Goal: Communication & Community: Answer question/provide support

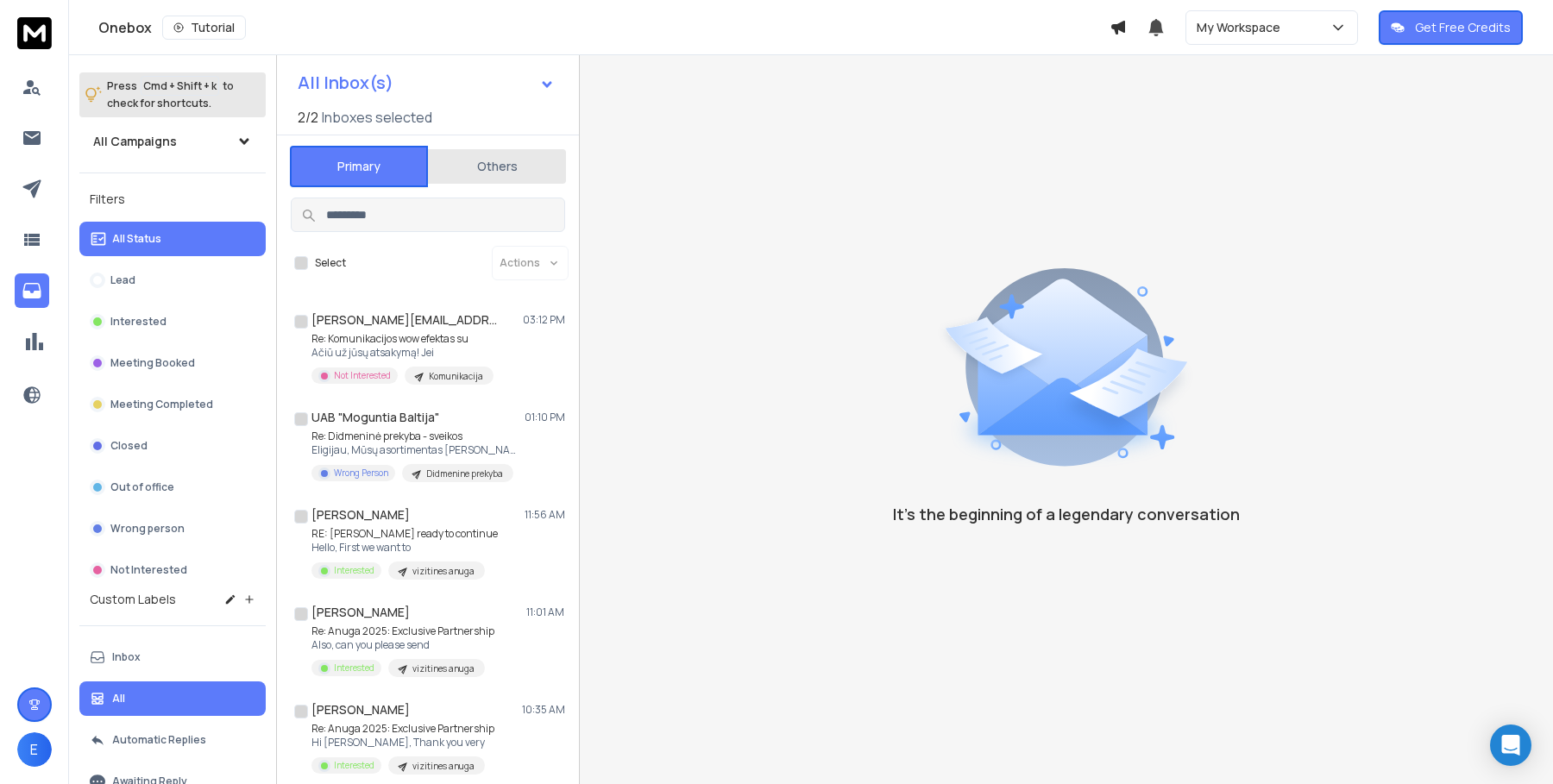
click at [173, 705] on button "All" at bounding box center [172, 699] width 186 height 35
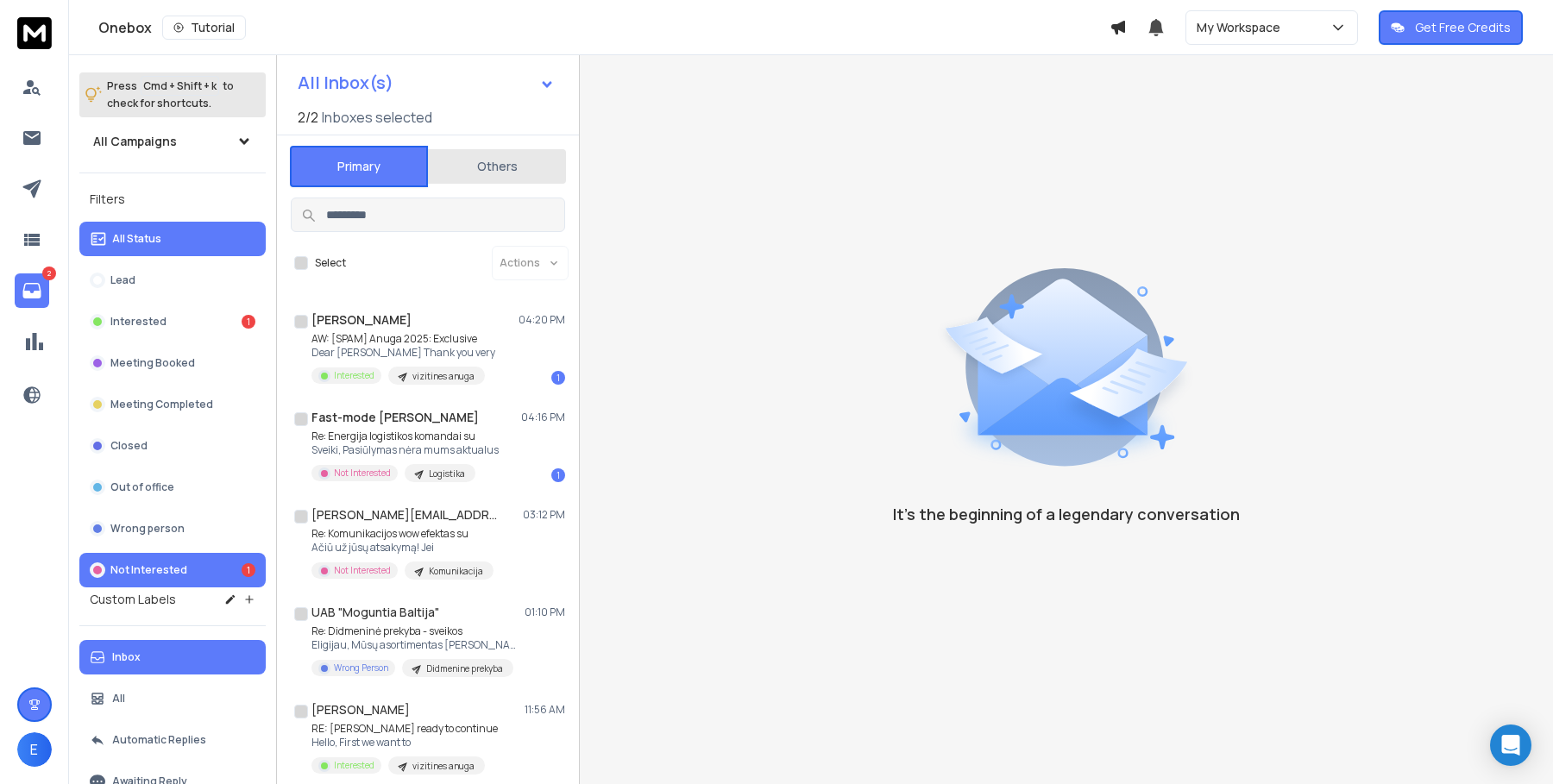
click at [199, 564] on button "Not Interested 1" at bounding box center [172, 570] width 186 height 35
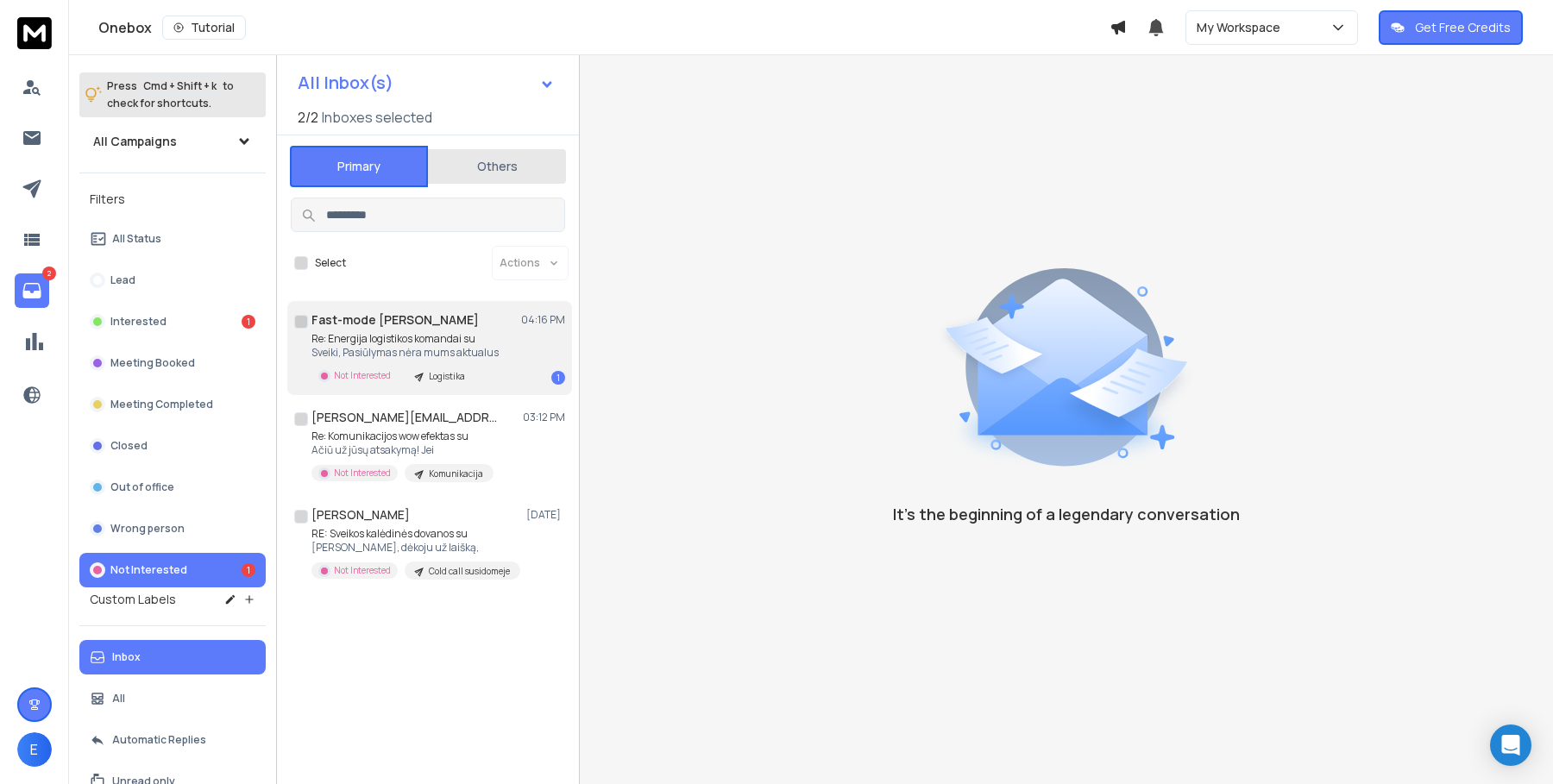
click at [501, 338] on div "Re: Energija logistikos komandai su Sveiki, Pasiūlymas nėra mums aktualus Not I…" at bounding box center [438, 358] width 254 height 53
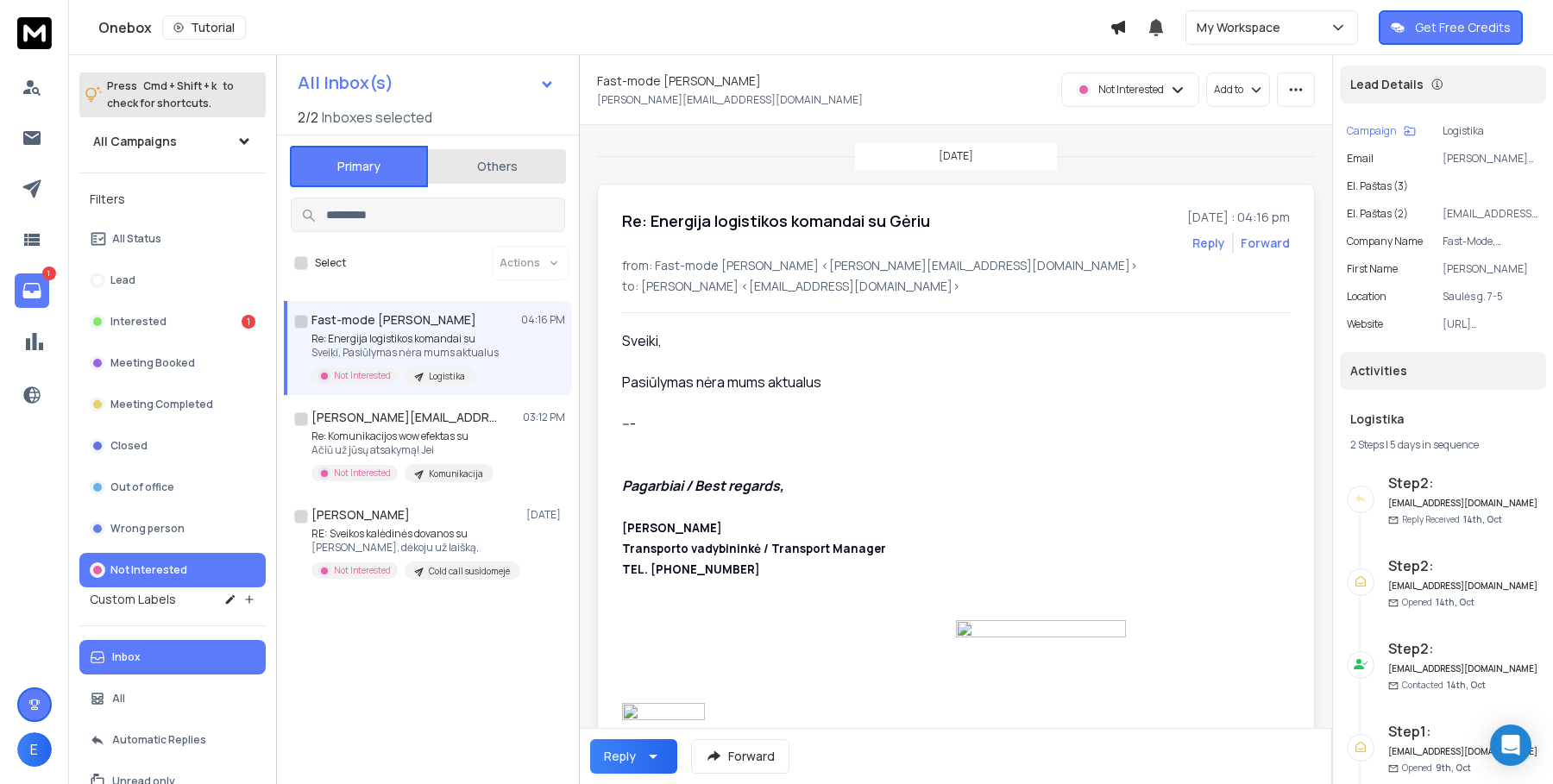
click at [627, 752] on div "Reply" at bounding box center [619, 756] width 32 height 17
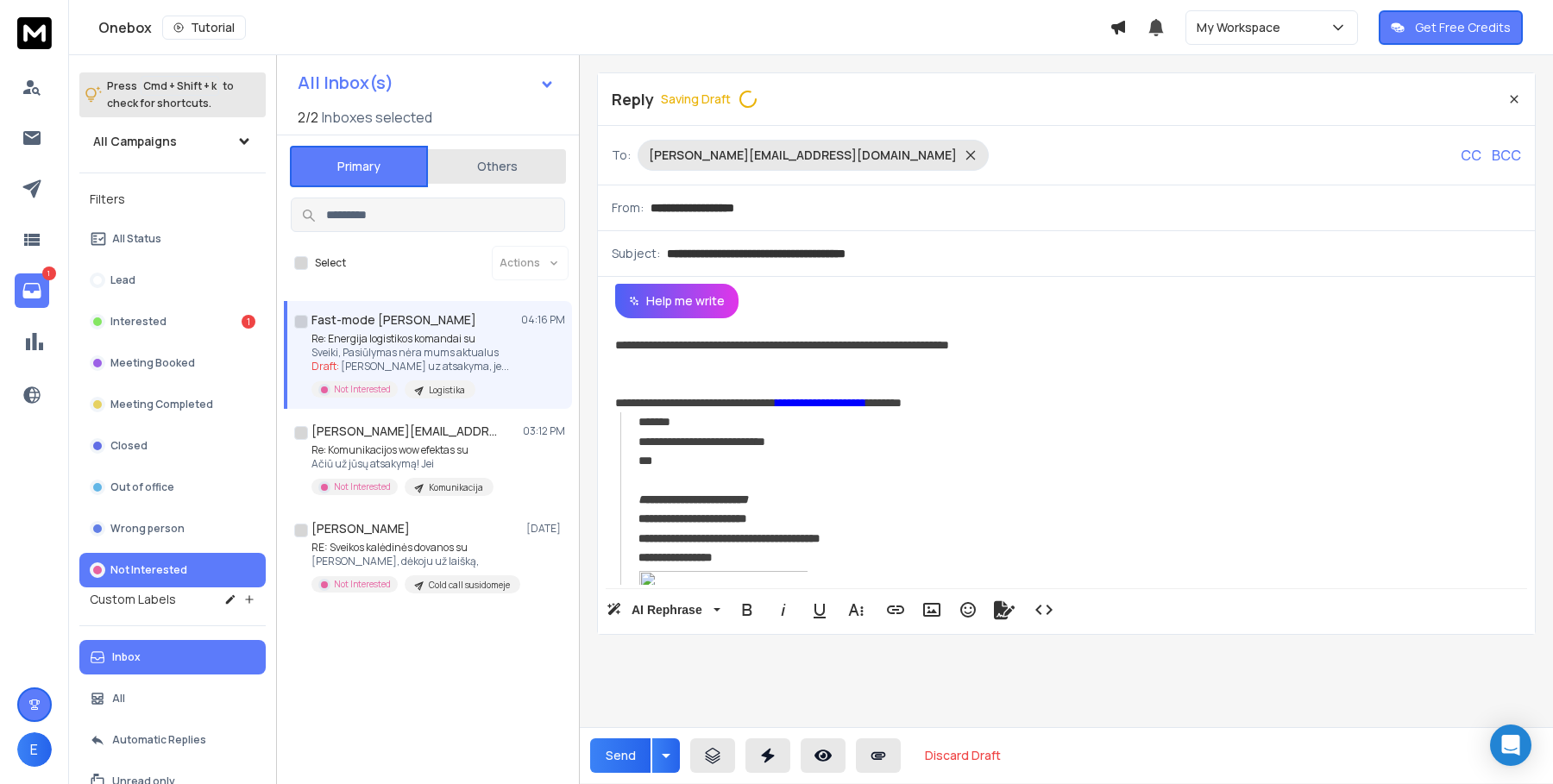
click at [775, 340] on div "**********" at bounding box center [1064, 345] width 898 height 19
copy div "**********"
click at [614, 760] on button "Send" at bounding box center [620, 756] width 61 height 35
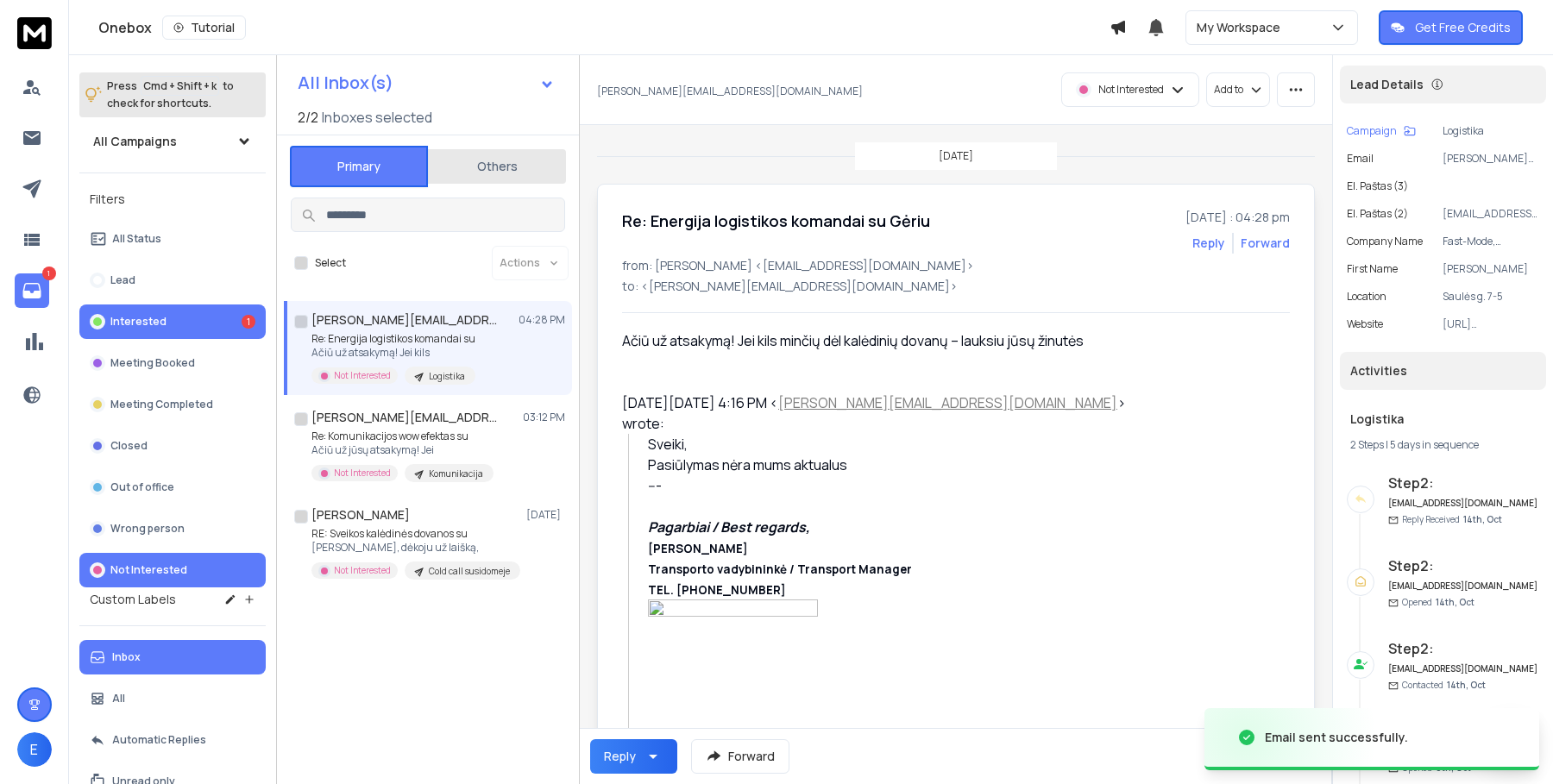
click at [197, 321] on button "Interested 1" at bounding box center [172, 322] width 186 height 35
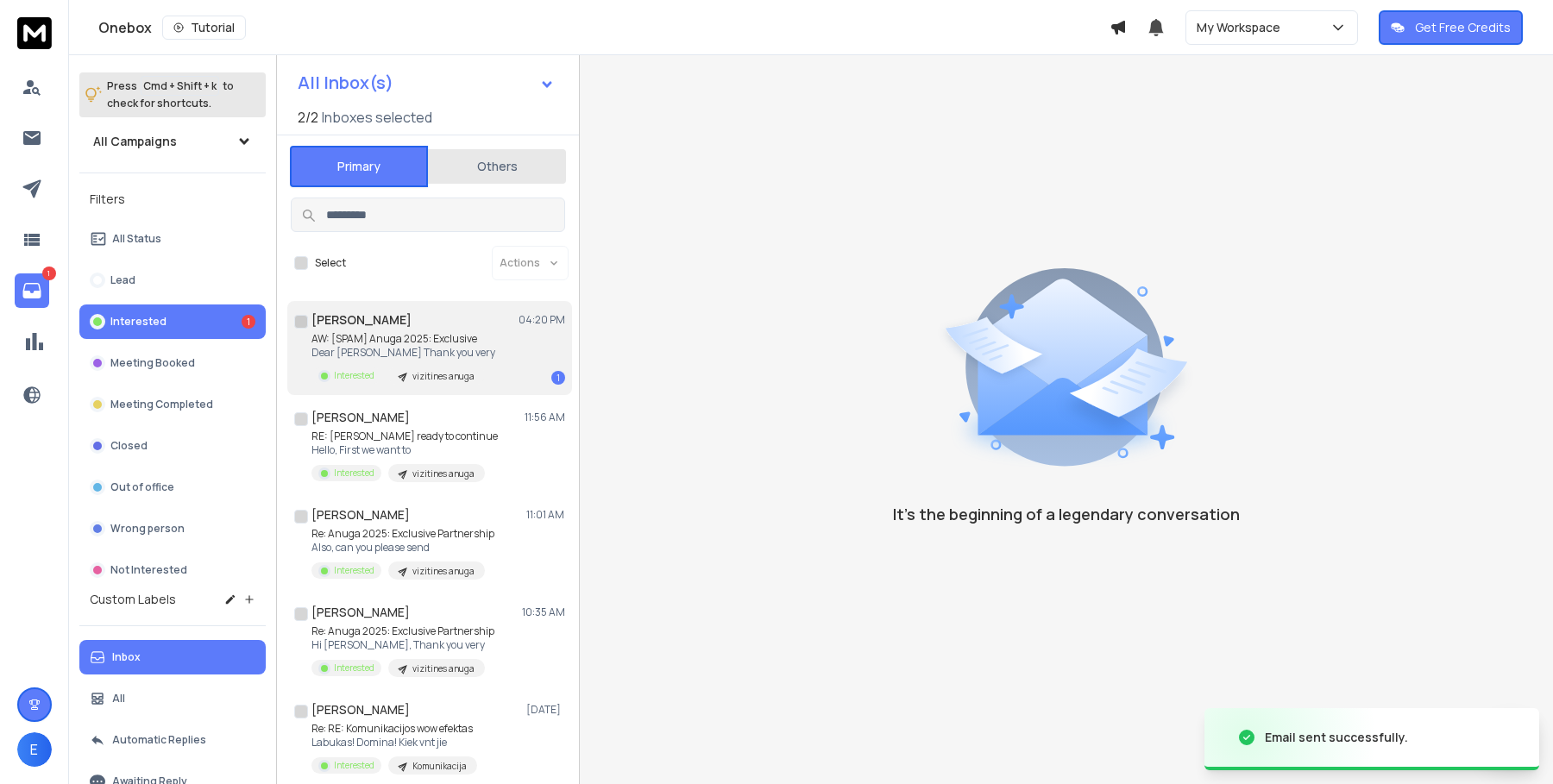
click at [501, 338] on div "AW: [SPAM] Anuga 2025: Exclusive Dear [PERSON_NAME] Thank you very Interested v…" at bounding box center [438, 358] width 254 height 53
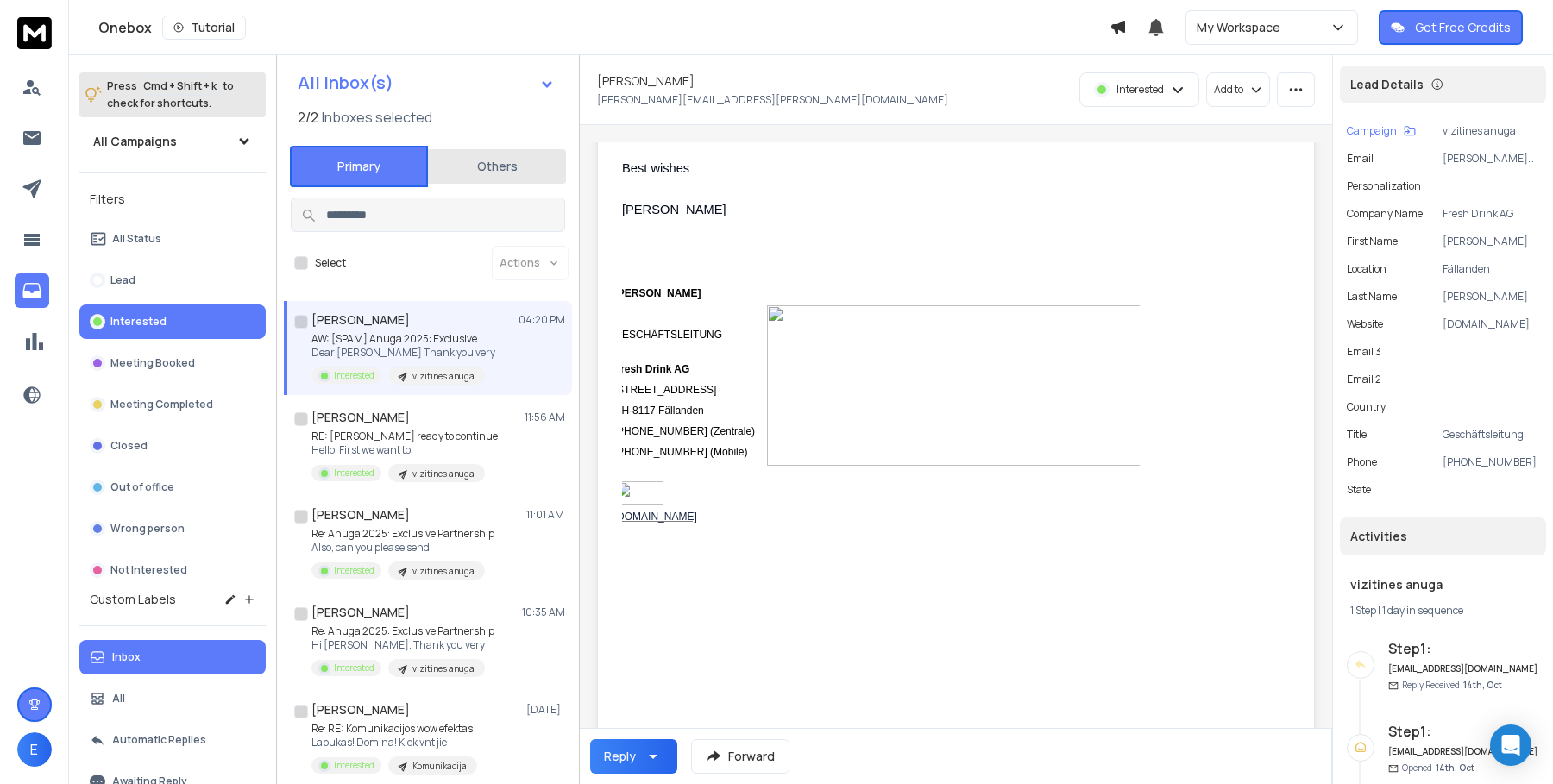
scroll to position [540, 0]
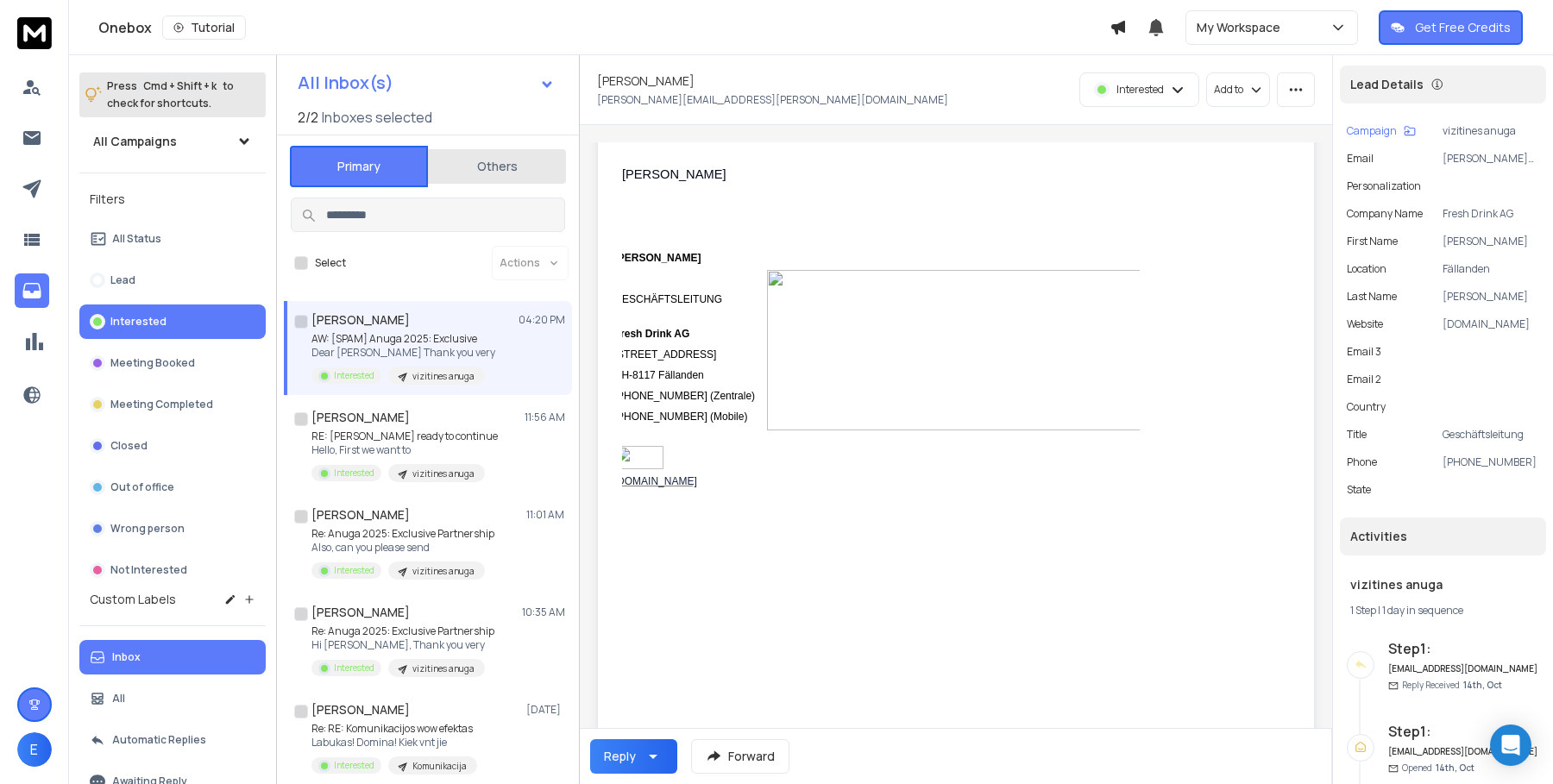
click at [666, 484] on span "[DOMAIN_NAME]" at bounding box center [656, 481] width 83 height 13
click at [38, 281] on icon at bounding box center [31, 290] width 20 height 20
click at [28, 184] on icon at bounding box center [31, 189] width 18 height 18
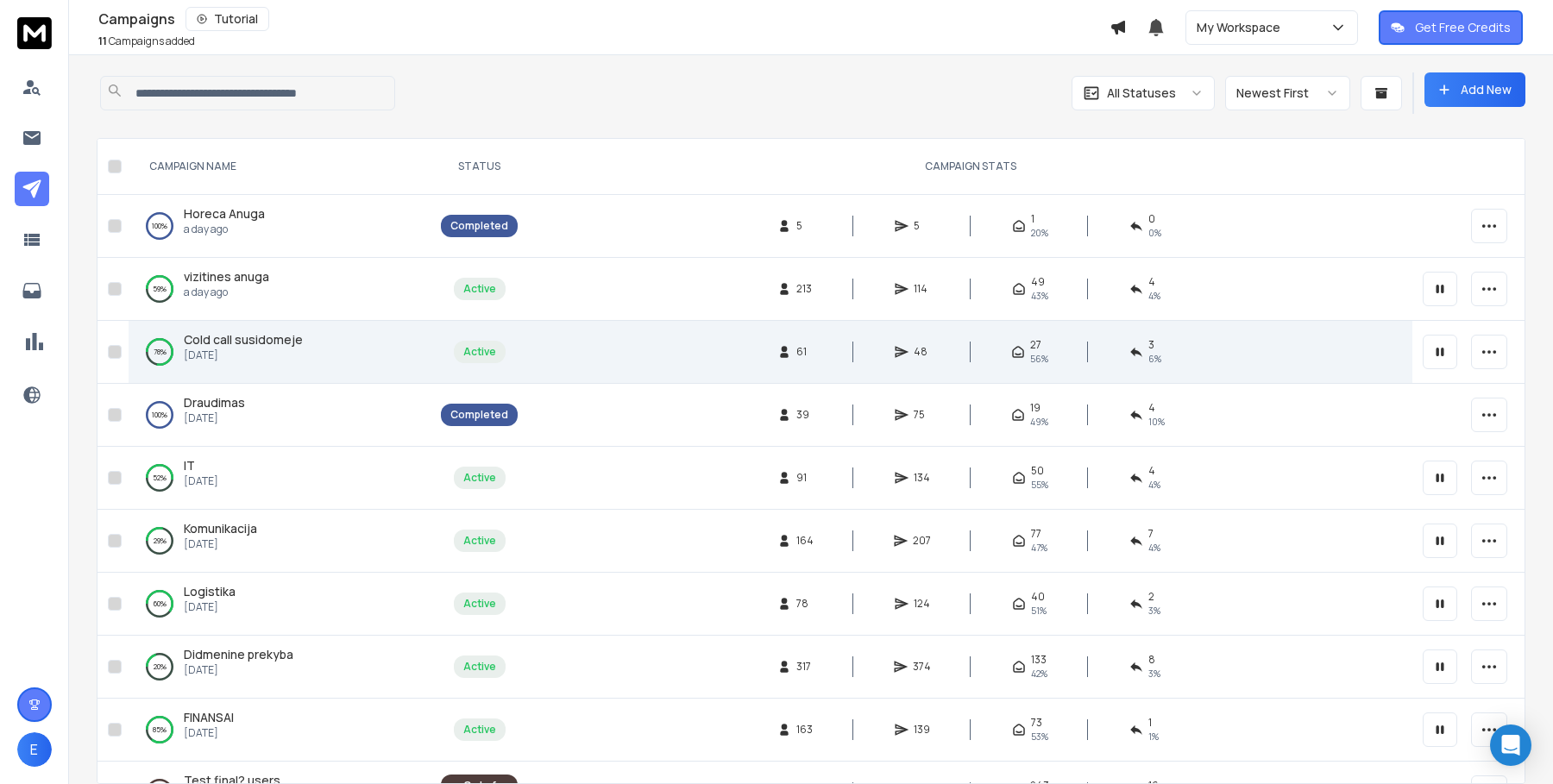
click at [712, 352] on div "61 48 27 56 % 3 6 %" at bounding box center [969, 352] width 863 height 28
